Goal: Communication & Community: Answer question/provide support

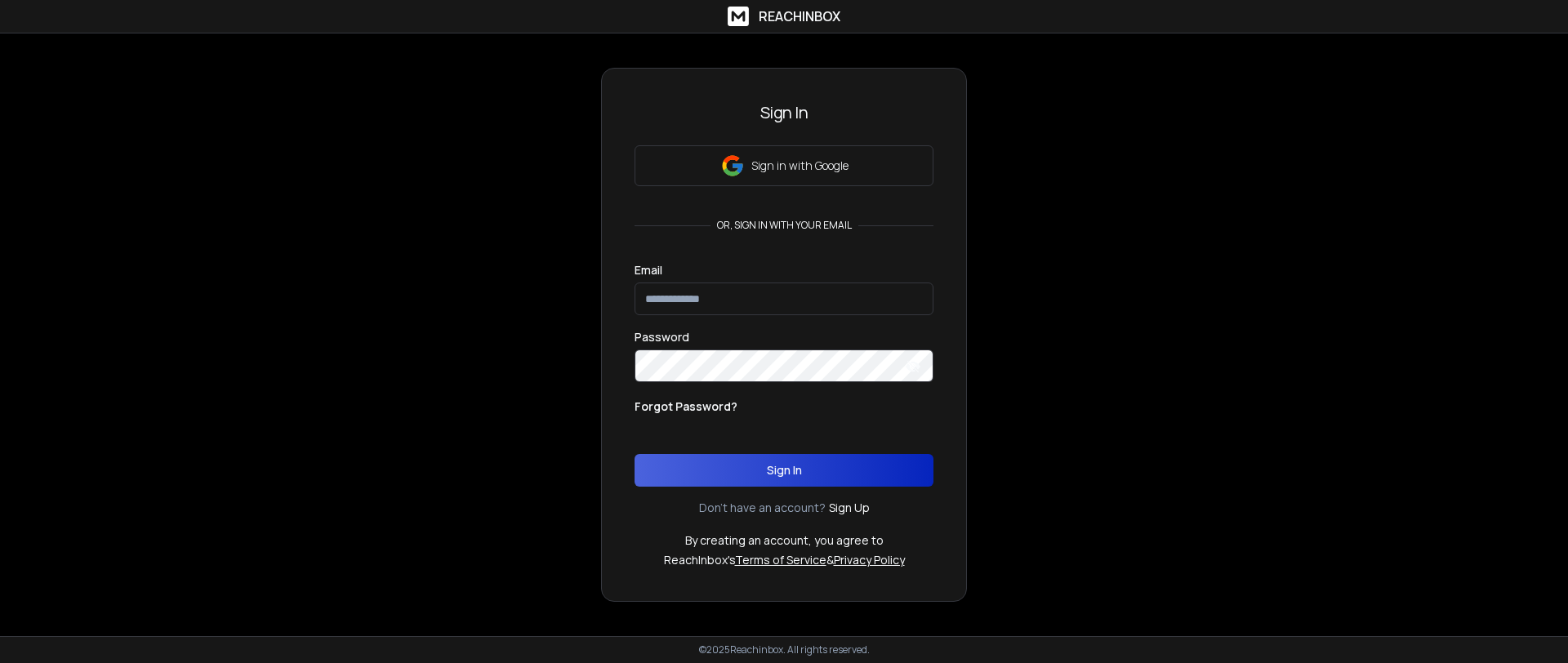
click at [729, 301] on input "email" at bounding box center [784, 298] width 299 height 33
type input "**********"
click at [635, 454] on button "Sign In" at bounding box center [784, 470] width 299 height 33
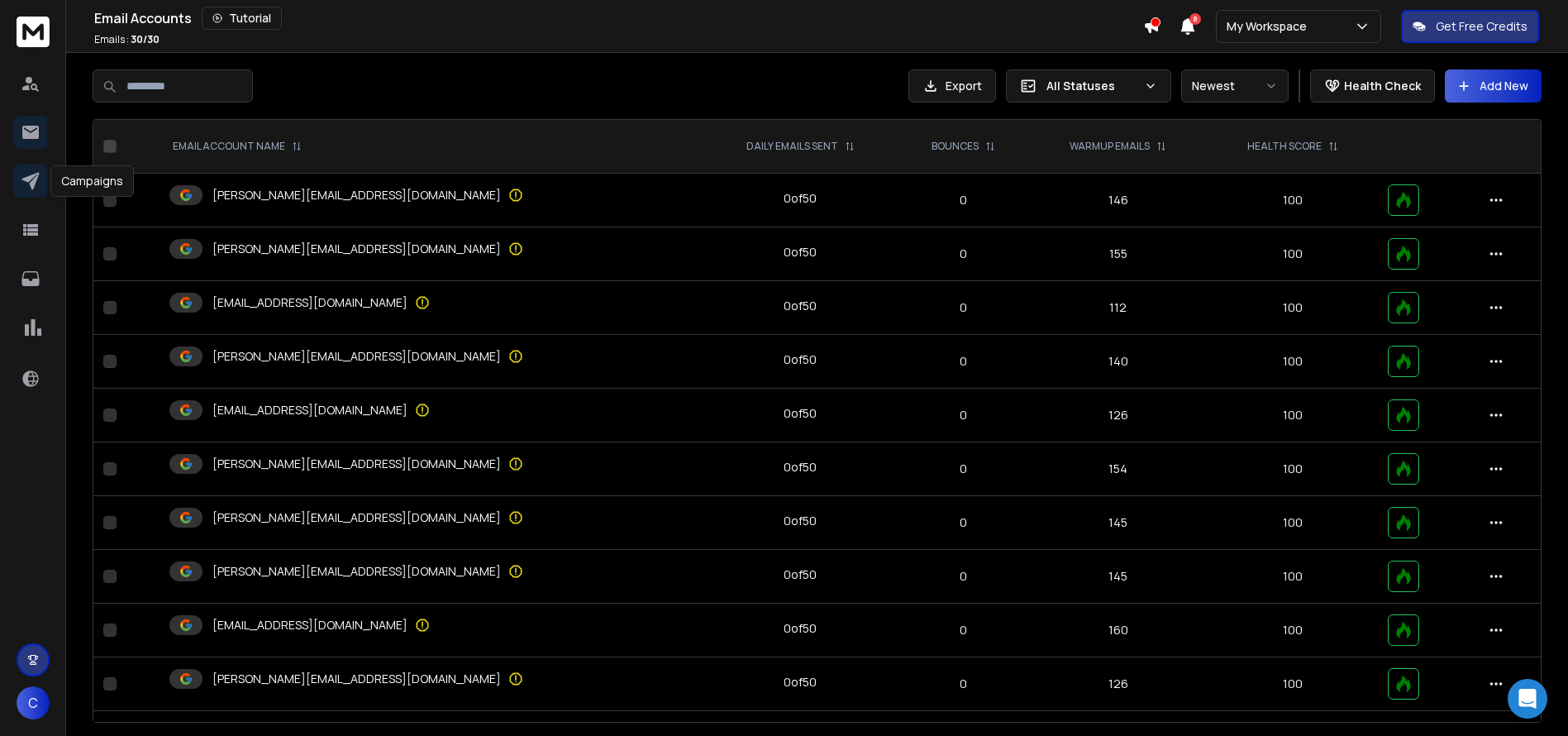
click at [40, 188] on icon at bounding box center [30, 180] width 20 height 20
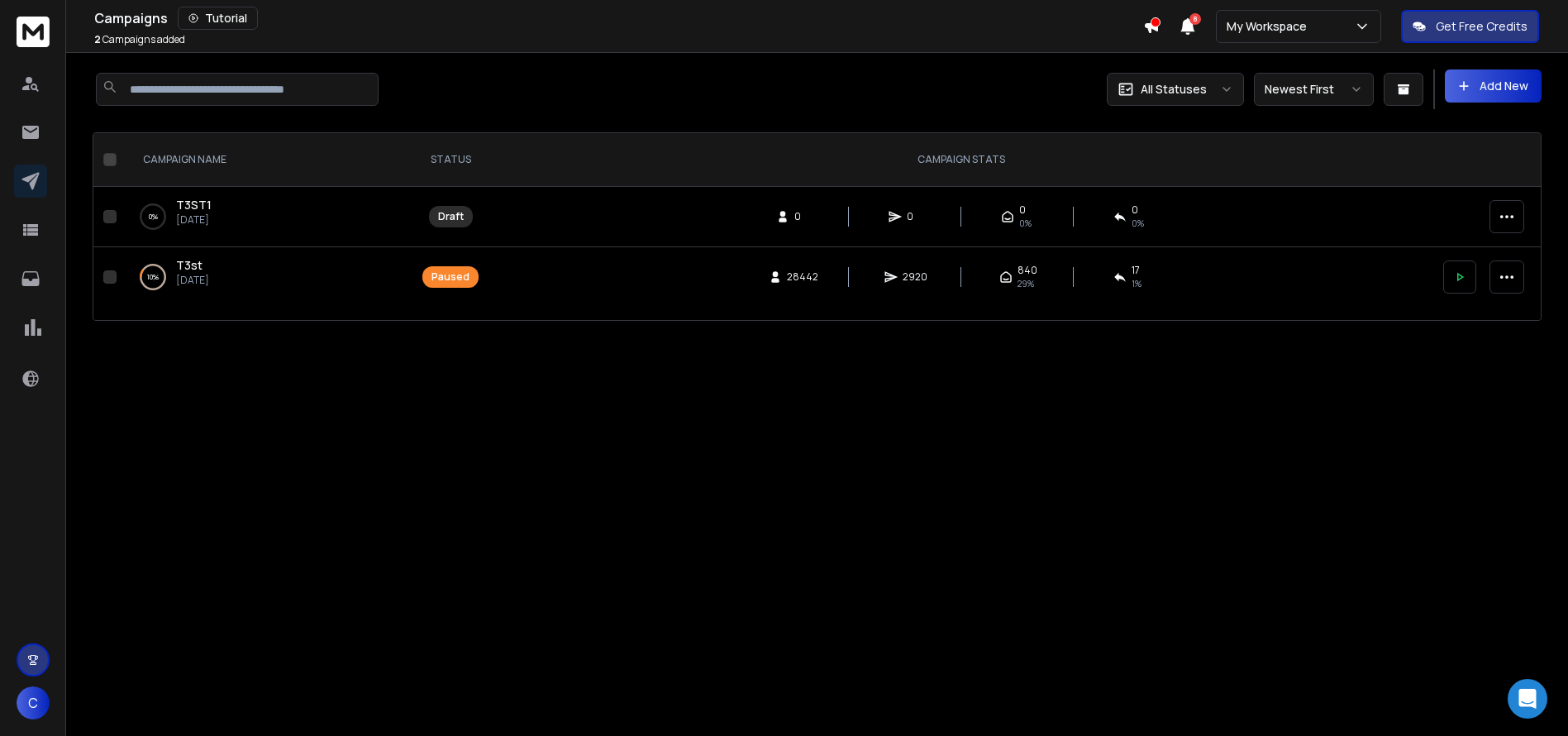
click at [1466, 270] on icon at bounding box center [1460, 277] width 15 height 15
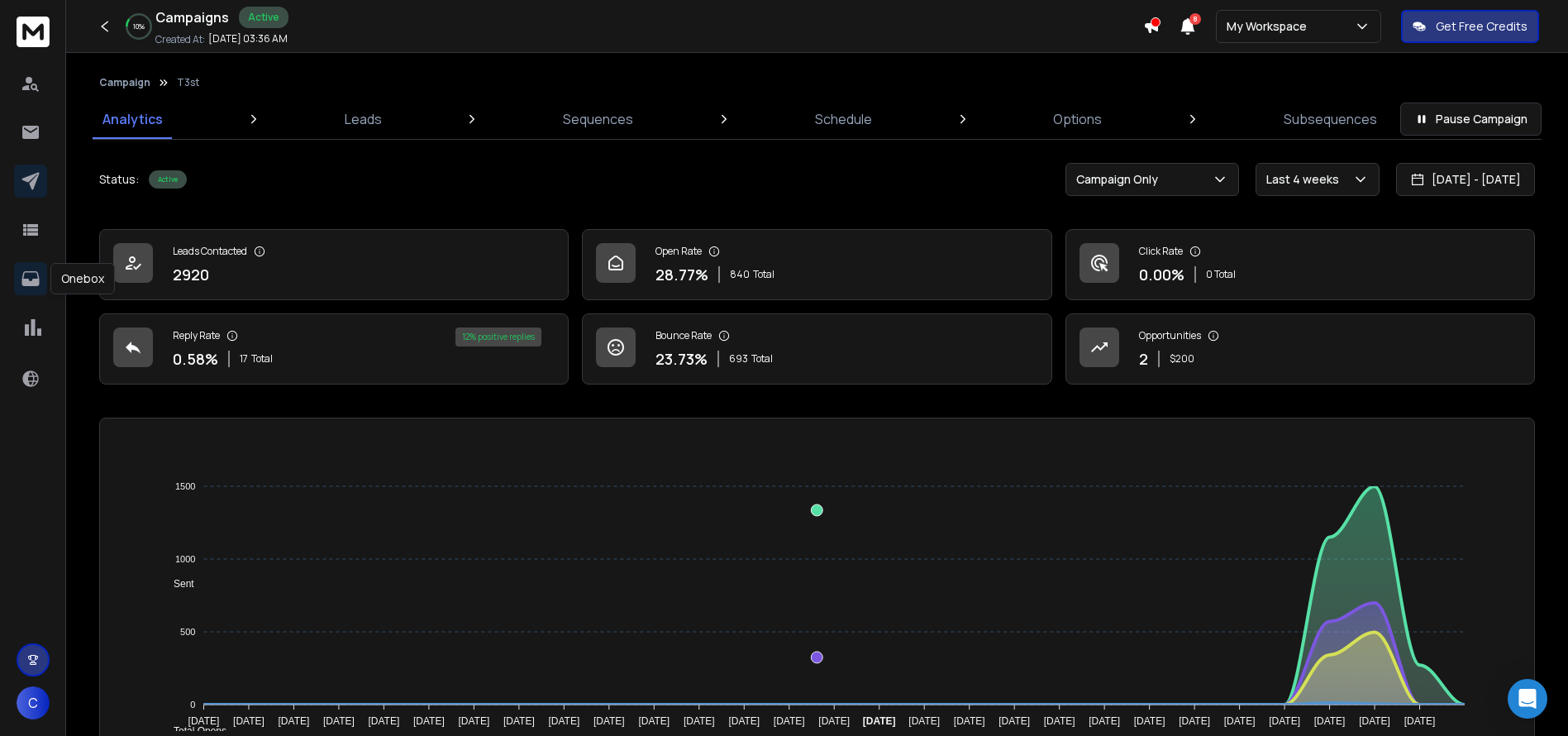
click at [25, 264] on link at bounding box center [30, 278] width 33 height 33
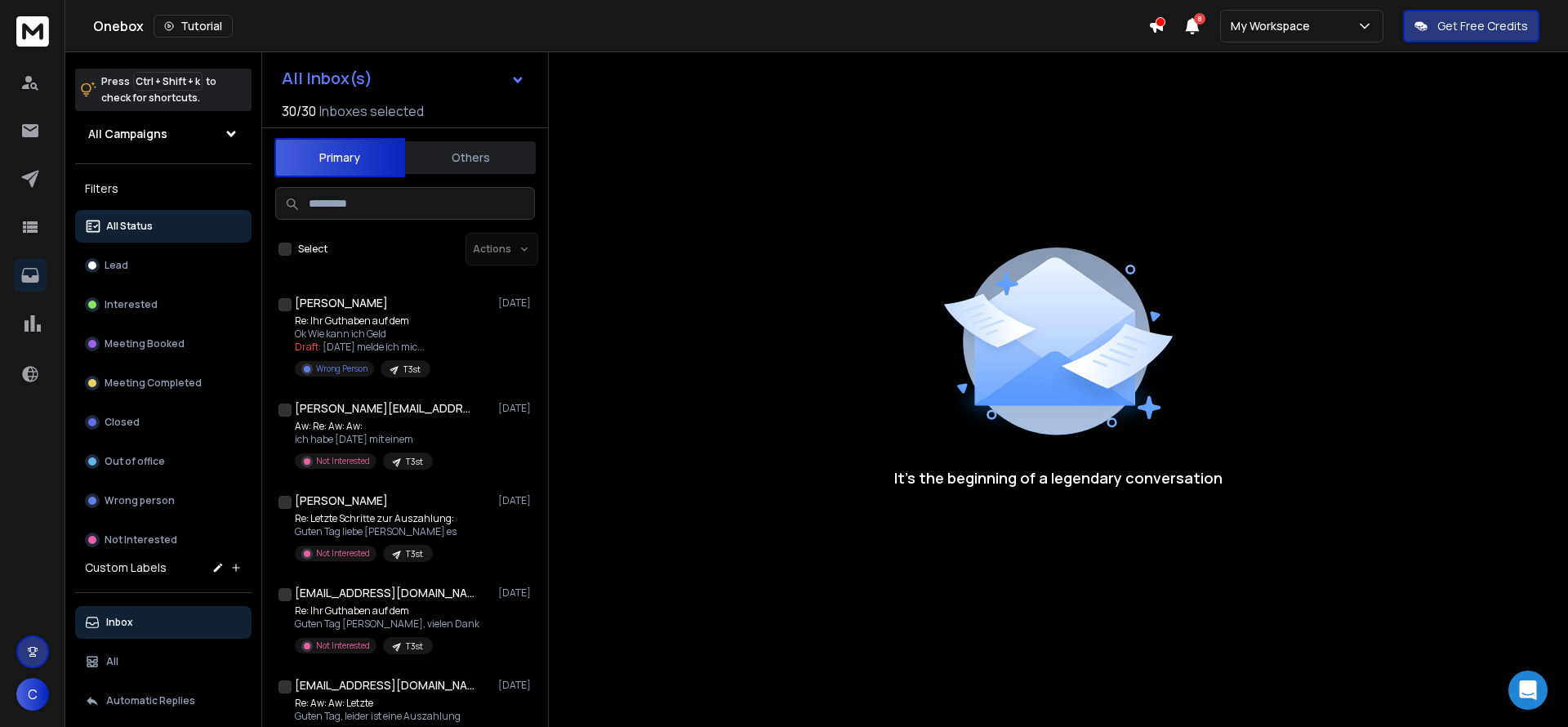
click at [762, 342] on div "It’s the beginning of a legendary conversation" at bounding box center [1058, 361] width 1019 height 618
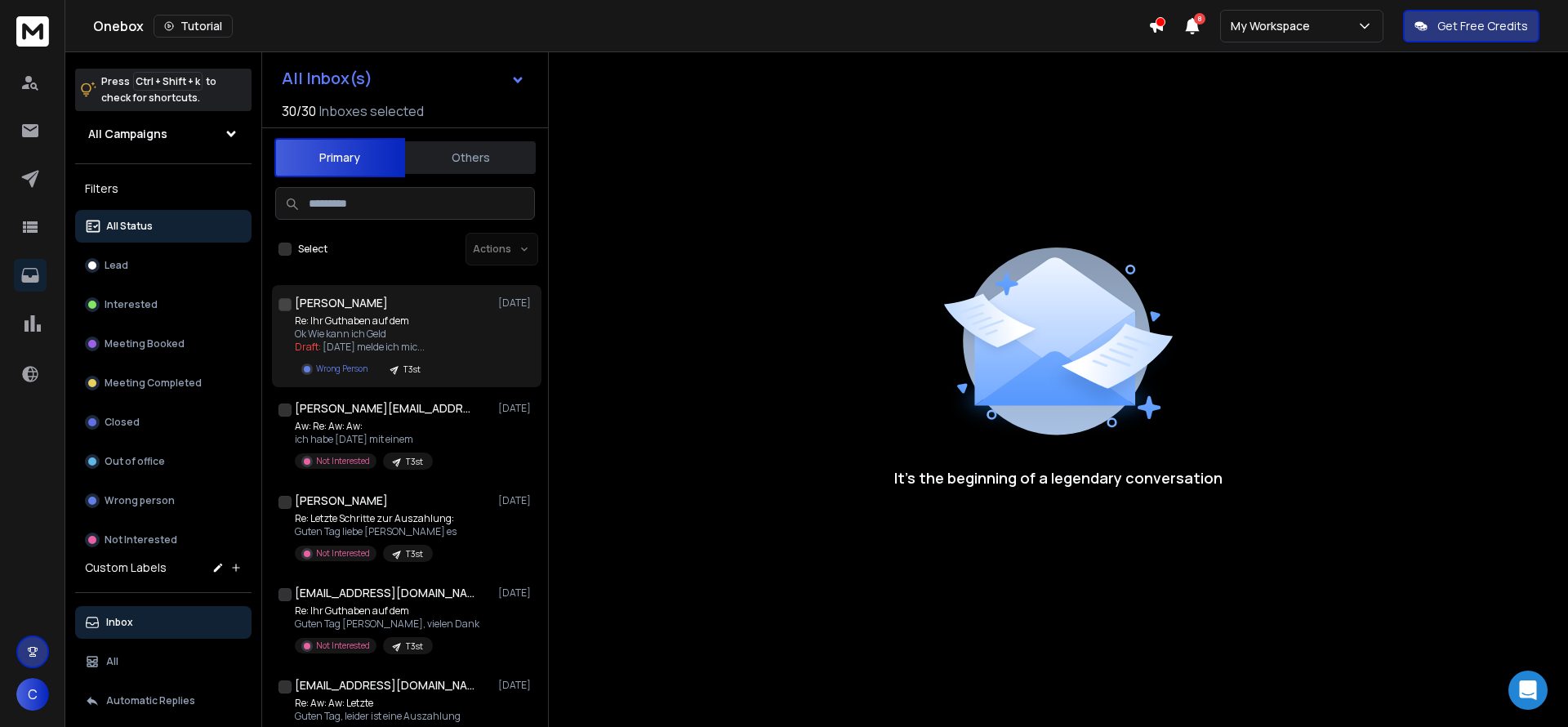
click at [456, 314] on div "Re: Ihr Guthaben auf dem Ok Wie kann ich Geld Draft: Morgen melde ich mic ... W…" at bounding box center [415, 345] width 241 height 62
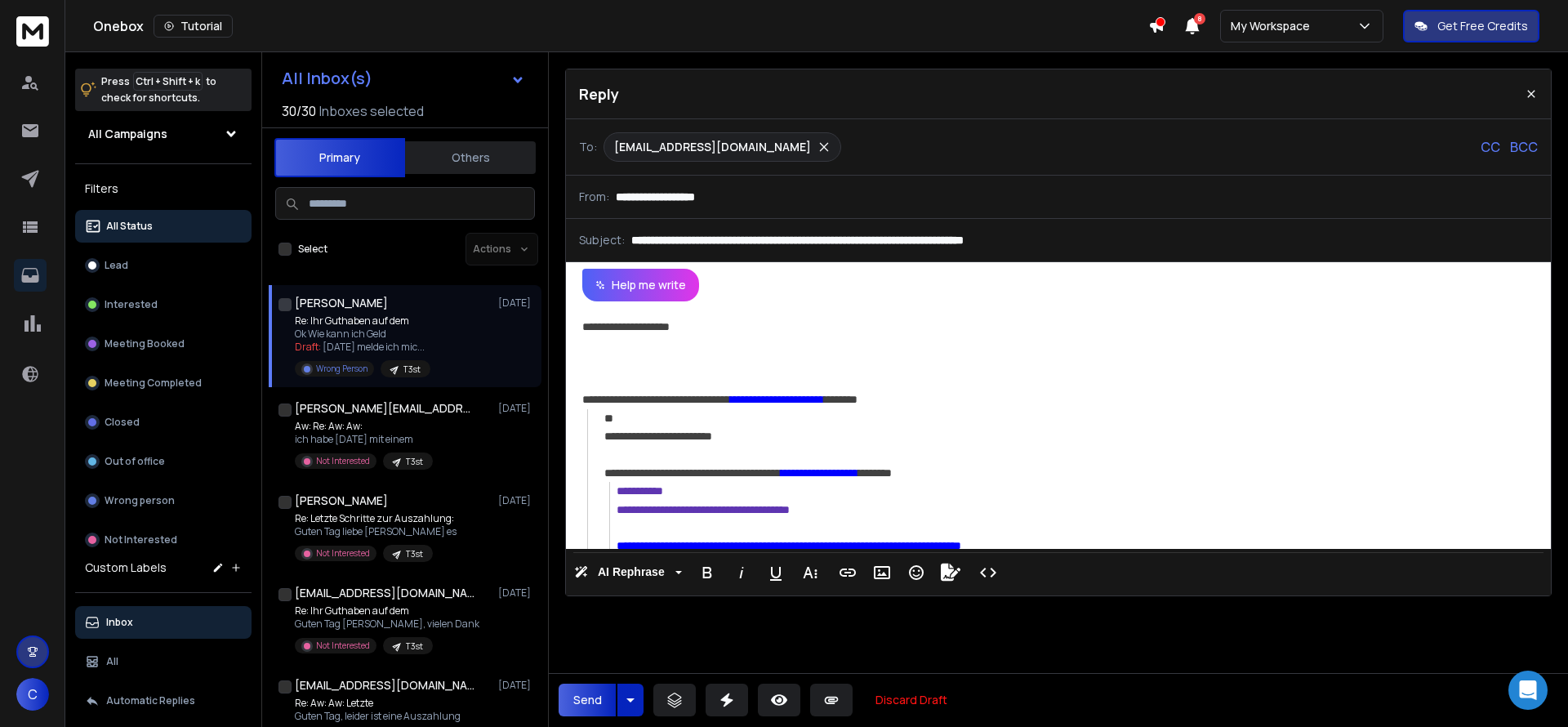
click at [593, 698] on button "Send" at bounding box center [586, 699] width 57 height 33
click at [626, 708] on icon "button" at bounding box center [630, 699] width 20 height 20
click at [628, 645] on div "Send Later" at bounding box center [603, 658] width 104 height 33
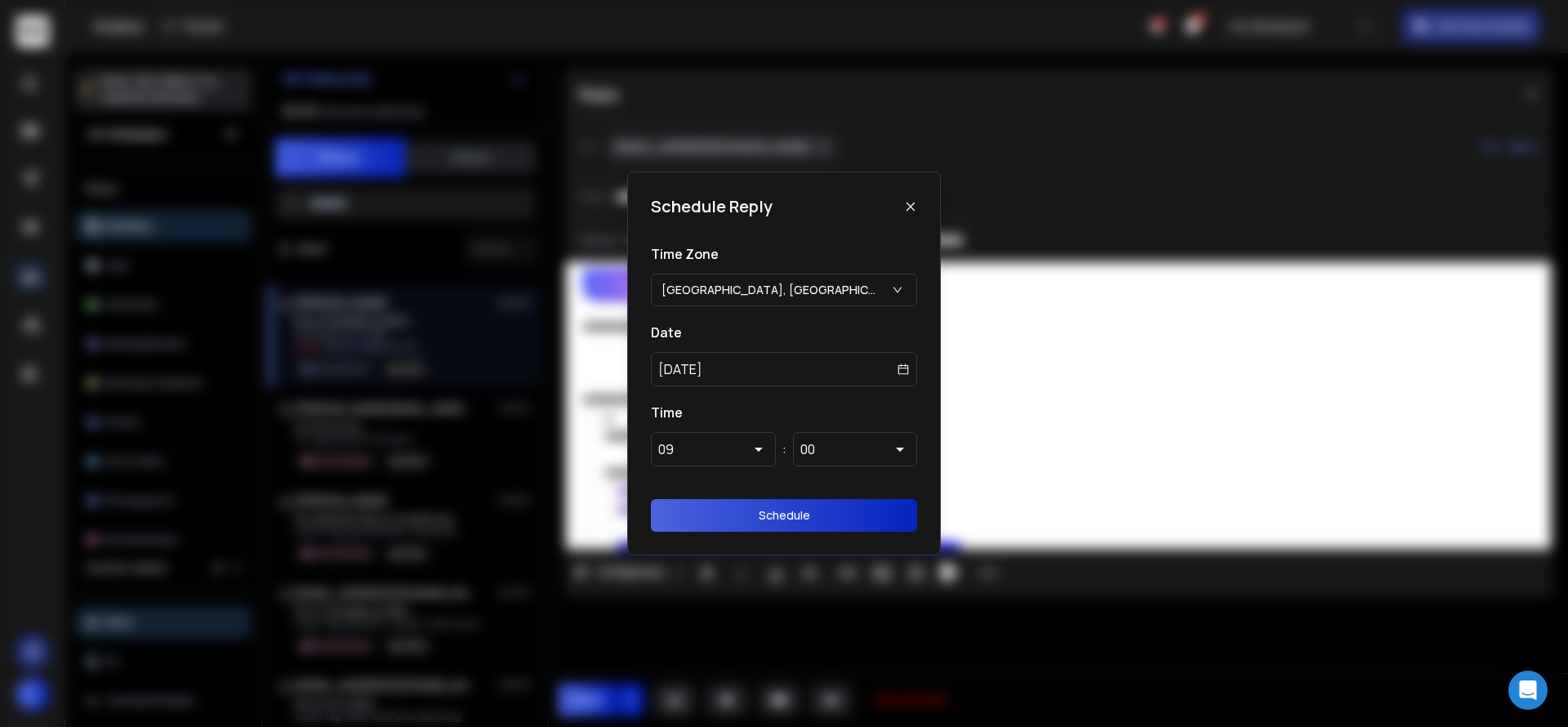
click at [625, 650] on div "Schedule Reply Time Zone Midway Island, Samoa (UTC-11:00) Date Wed Oct 15 2025 …" at bounding box center [784, 364] width 1568 height 727
click at [846, 282] on p "Midway Island, Samoa (UTC-11:00)" at bounding box center [772, 290] width 221 height 17
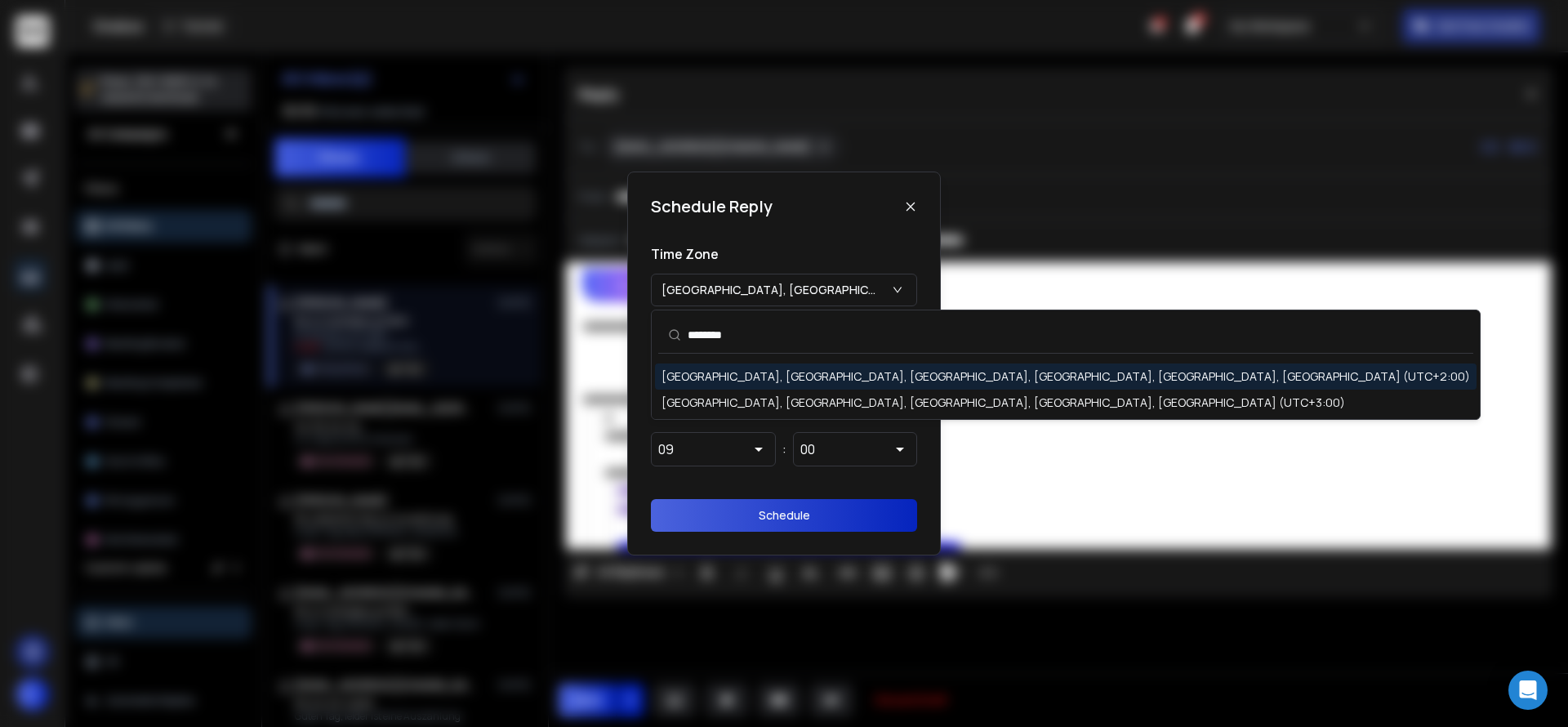
type input "********"
click at [740, 368] on div "Amsterdam, Berlin, Bern, Rome, Stockholm, Vienna (UTC+2:00)" at bounding box center [1066, 377] width 808 height 17
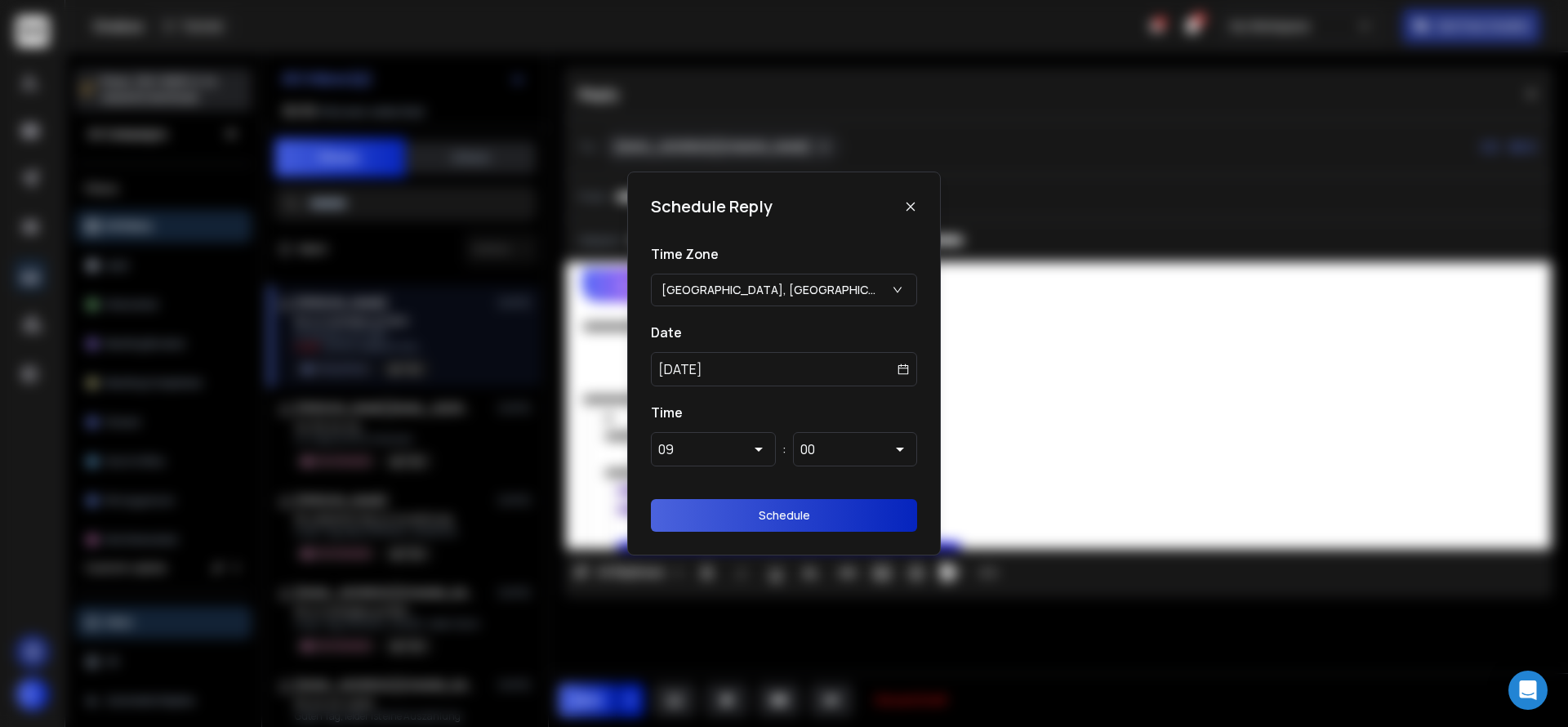
click at [701, 529] on div "Schedule" at bounding box center [784, 514] width 267 height 33
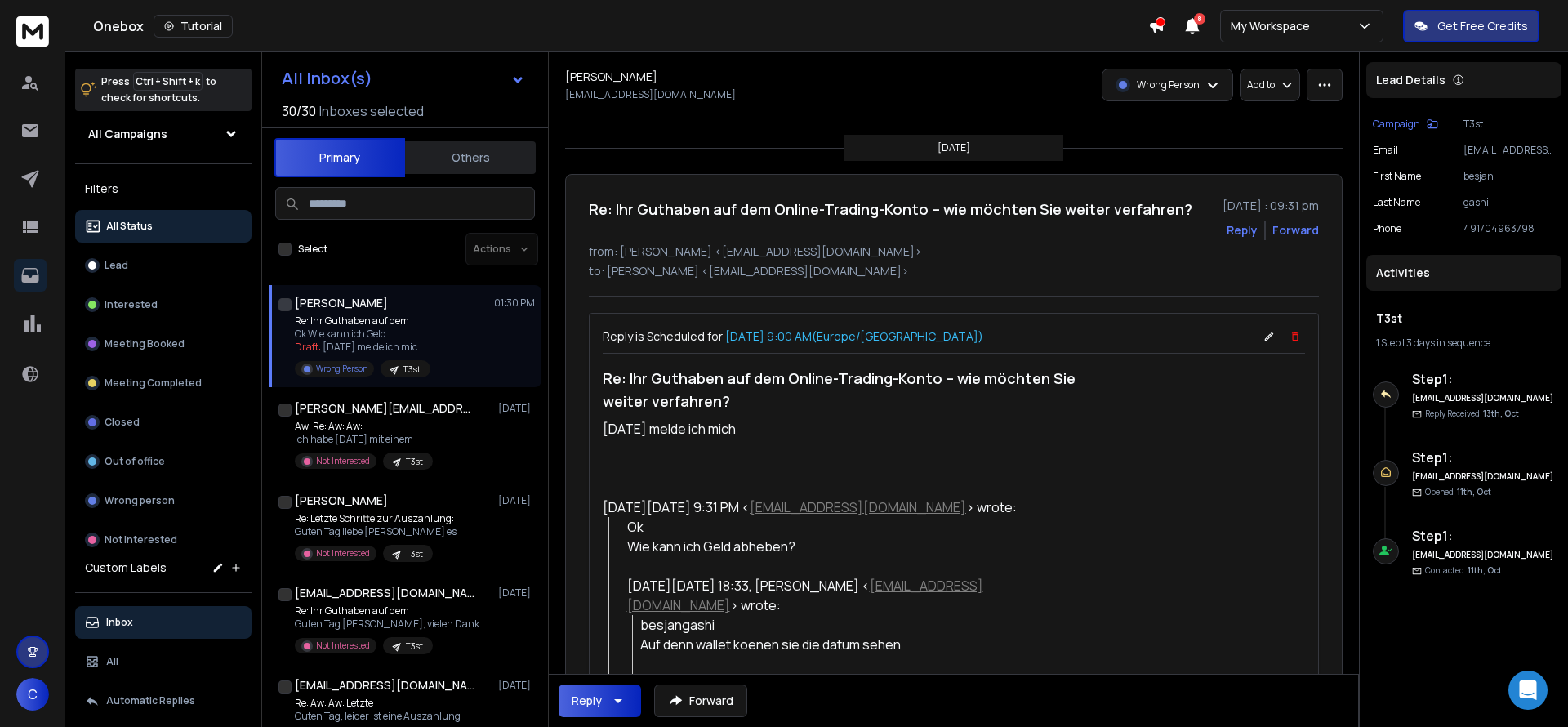
click at [432, 167] on button "Others" at bounding box center [471, 158] width 131 height 36
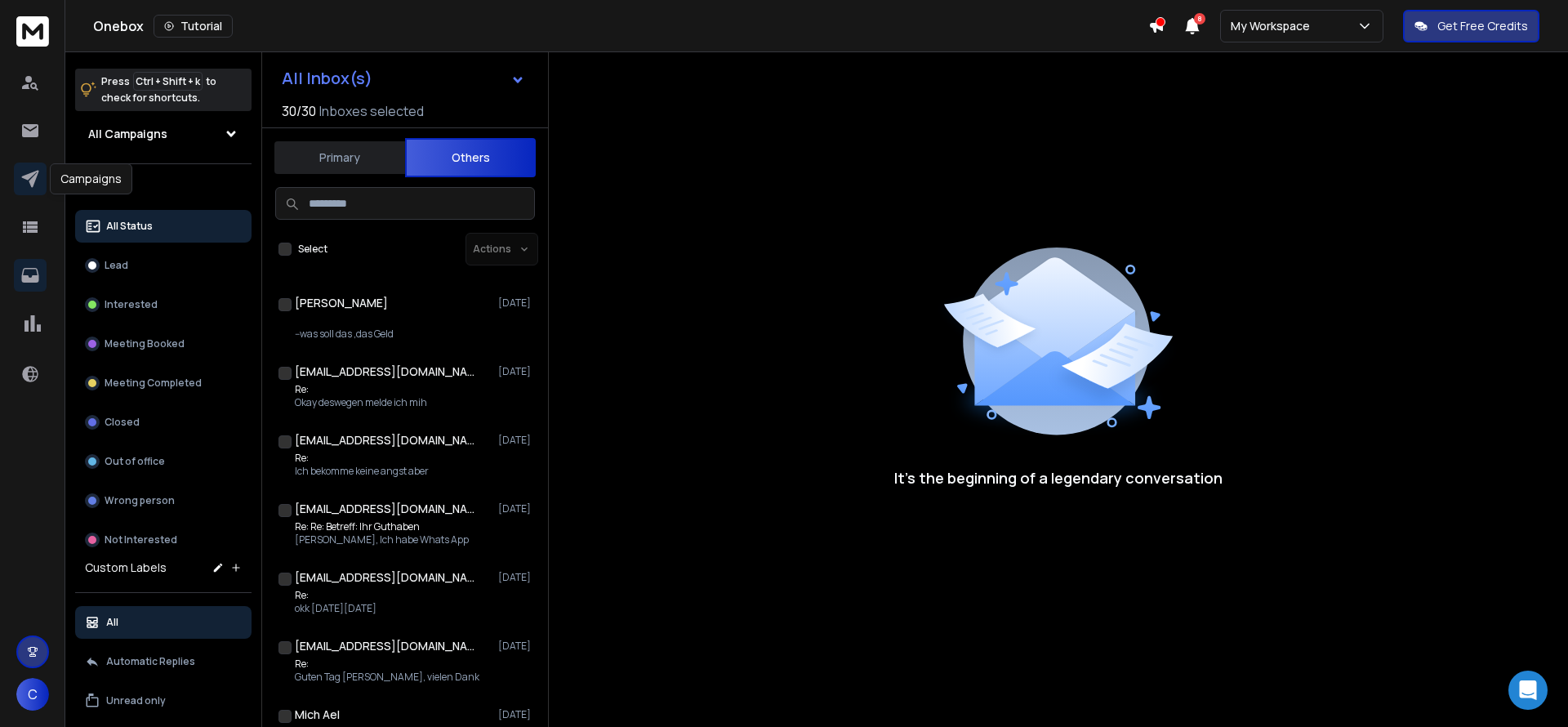
click at [22, 183] on icon at bounding box center [30, 178] width 20 height 20
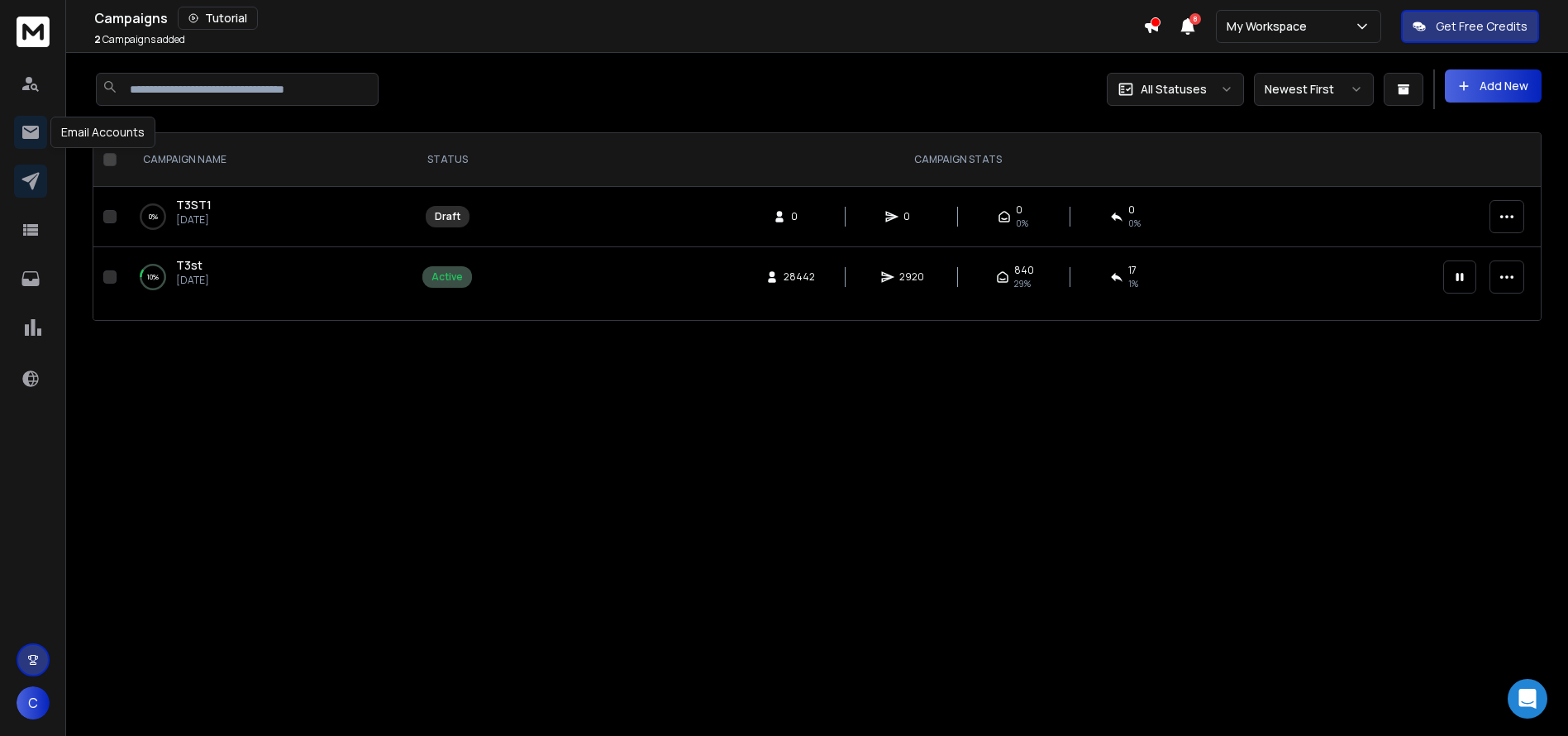
click at [41, 126] on link at bounding box center [30, 132] width 33 height 33
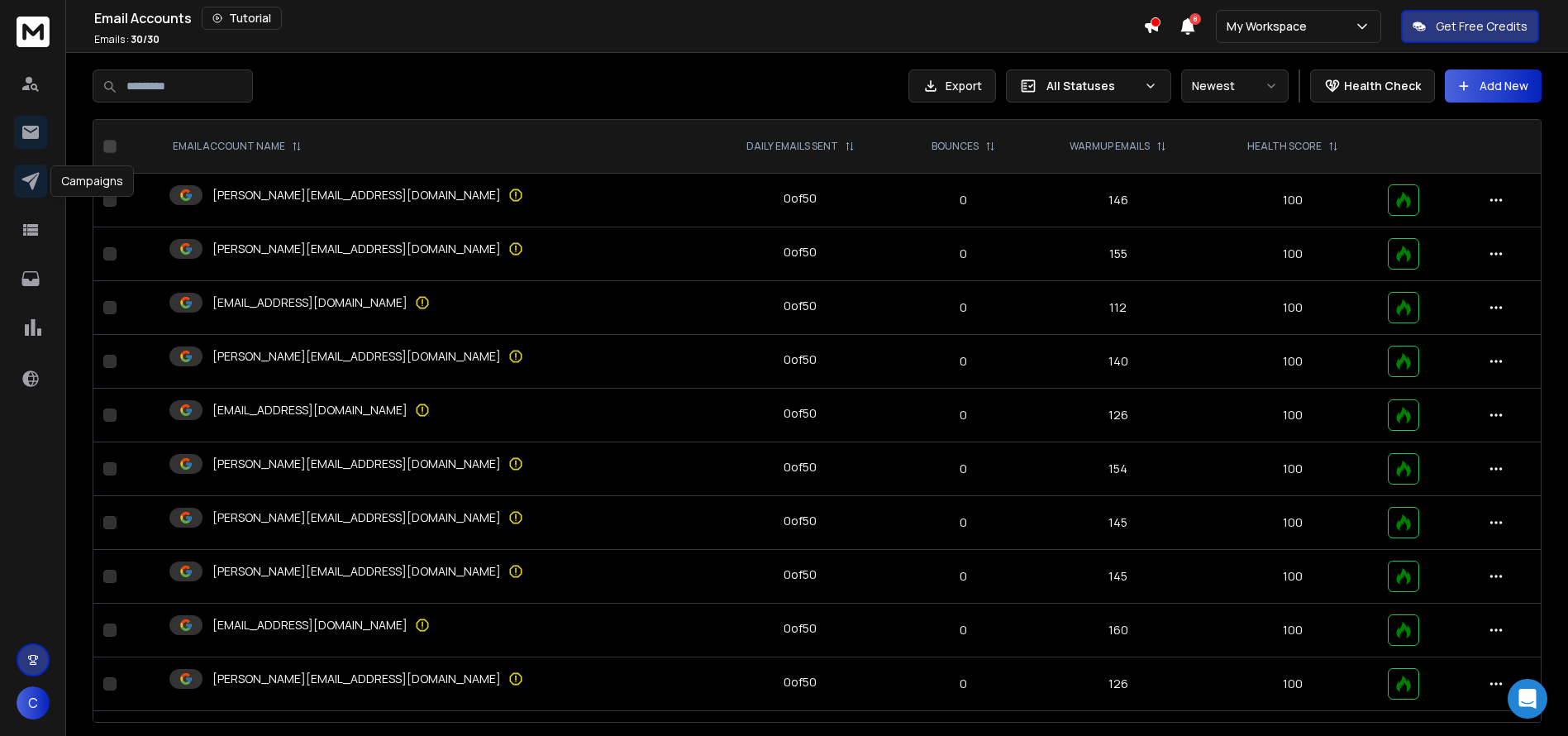
click at [40, 168] on link at bounding box center [30, 180] width 33 height 33
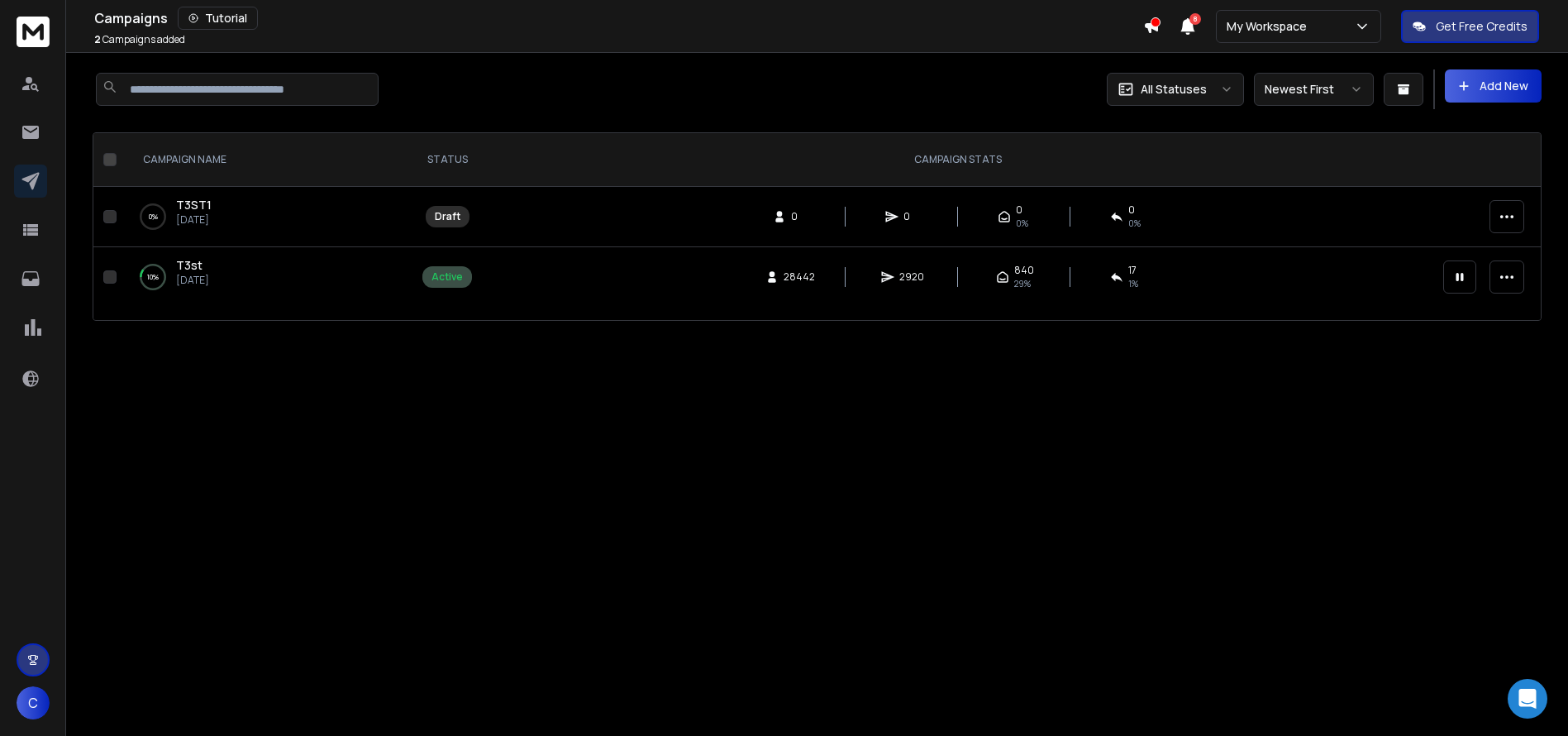
click at [1466, 278] on icon at bounding box center [1460, 277] width 15 height 15
